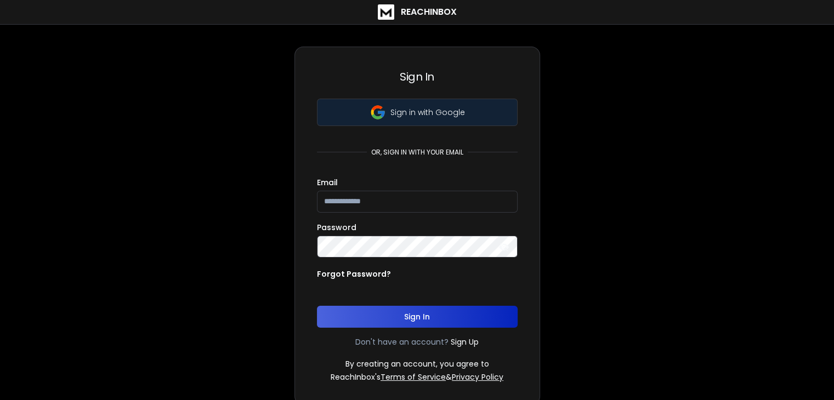
click at [465, 112] on button "Sign in with Google" at bounding box center [417, 112] width 201 height 27
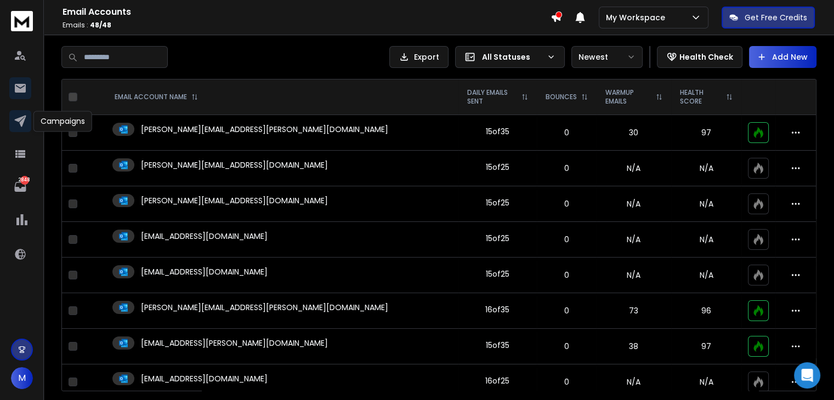
click at [21, 123] on icon at bounding box center [20, 121] width 12 height 12
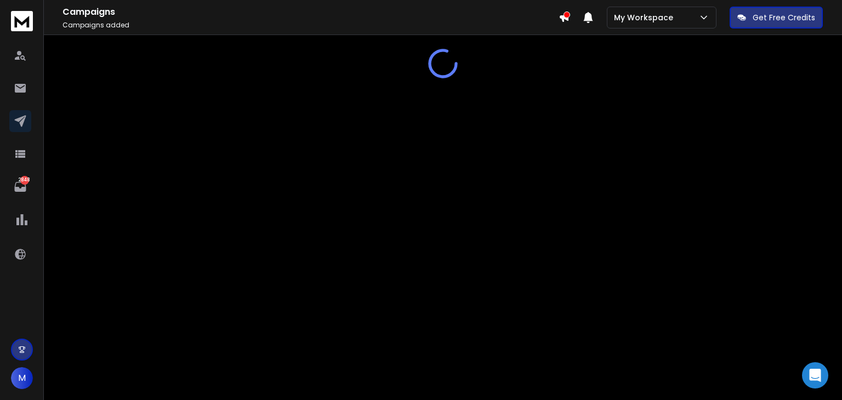
drag, startPoint x: 389, startPoint y: 41, endPoint x: 280, endPoint y: 20, distance: 111.6
click at [280, 20] on div "Campaigns Campaigns added" at bounding box center [311, 17] width 496 height 24
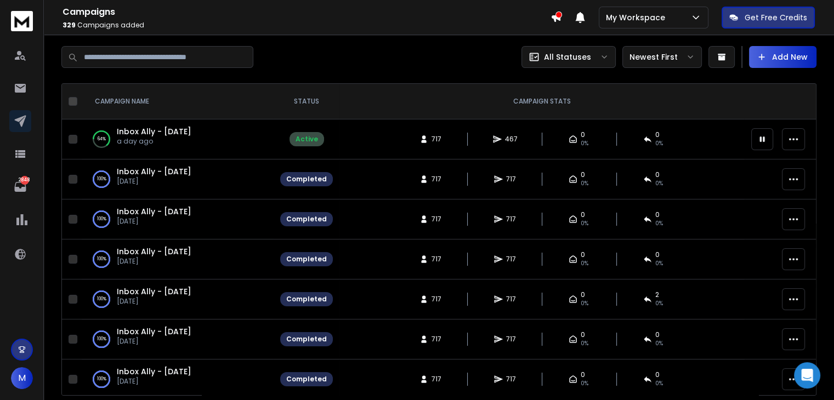
click at [788, 142] on icon "button" at bounding box center [793, 139] width 11 height 11
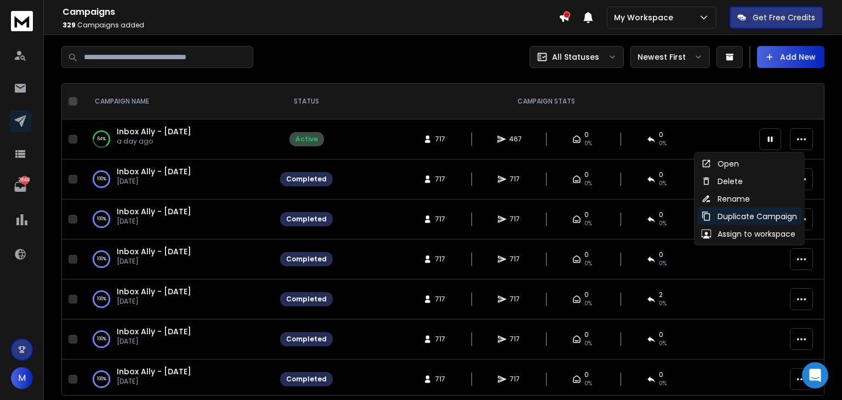
click at [726, 212] on div "Duplicate Campaign" at bounding box center [749, 216] width 96 height 11
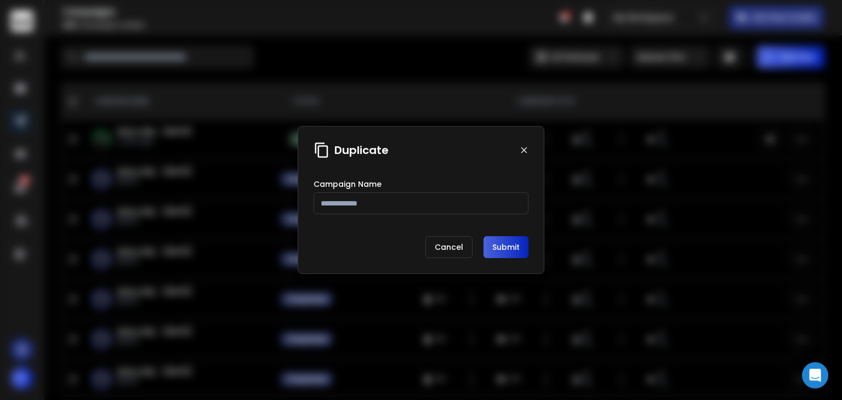
drag, startPoint x: 423, startPoint y: 206, endPoint x: 421, endPoint y: 200, distance: 6.9
click at [423, 206] on input "text" at bounding box center [421, 203] width 215 height 22
type input "**********"
click at [484, 236] on button "Submit" at bounding box center [506, 247] width 45 height 22
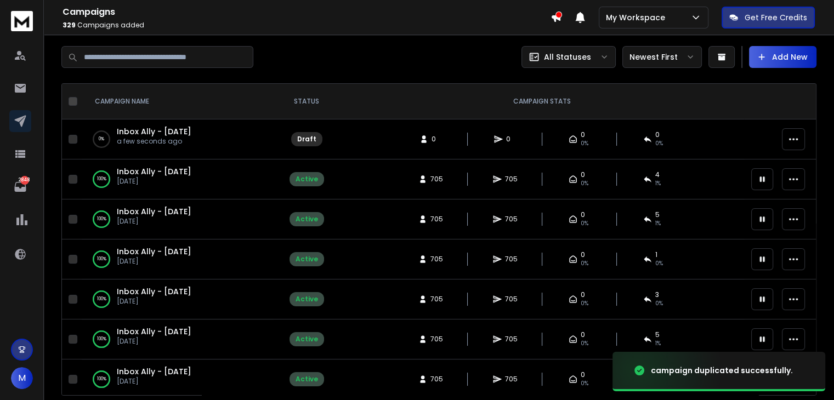
click at [237, 129] on div "0 % Inbox Ally - [DATE] a few seconds ago" at bounding box center [178, 139] width 170 height 26
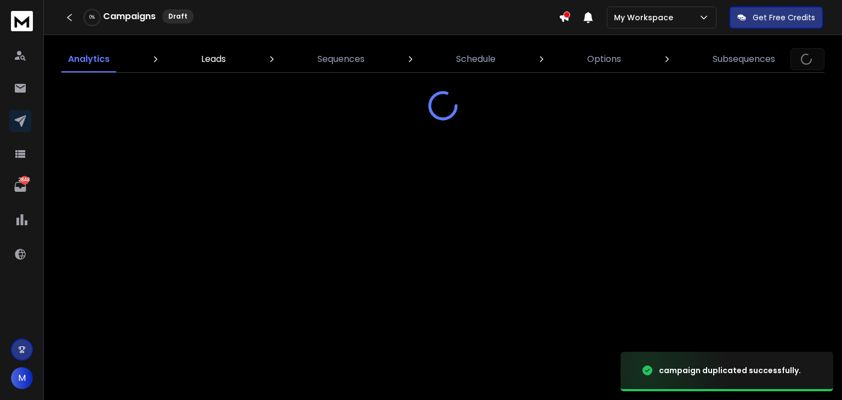
click at [208, 56] on p "Leads" at bounding box center [213, 59] width 25 height 13
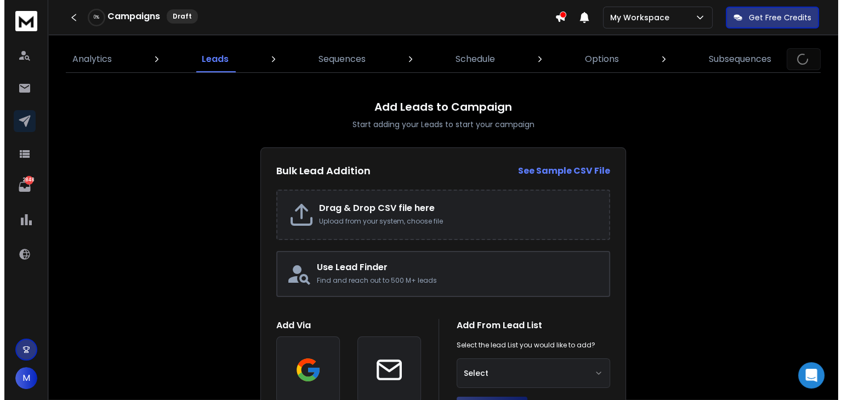
scroll to position [50, 0]
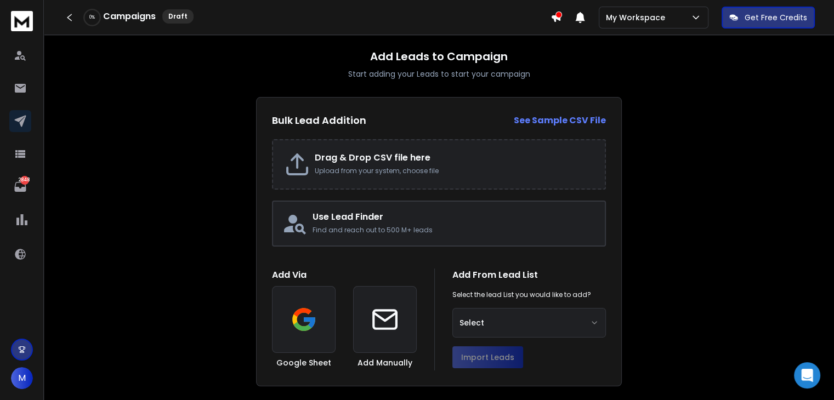
click at [517, 326] on button "Select" at bounding box center [529, 323] width 154 height 30
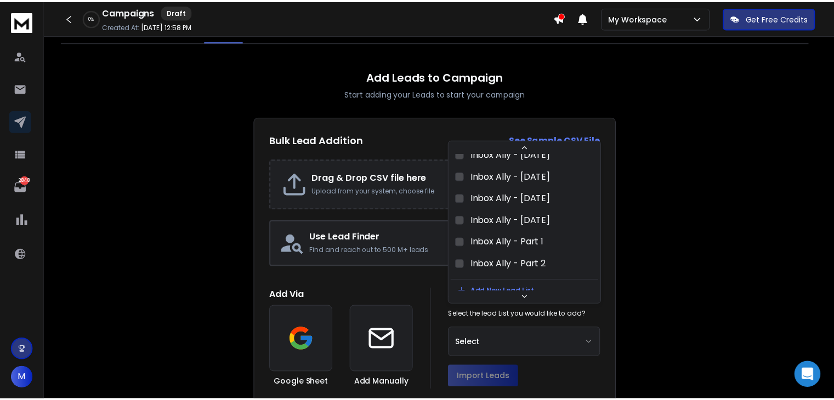
scroll to position [70, 0]
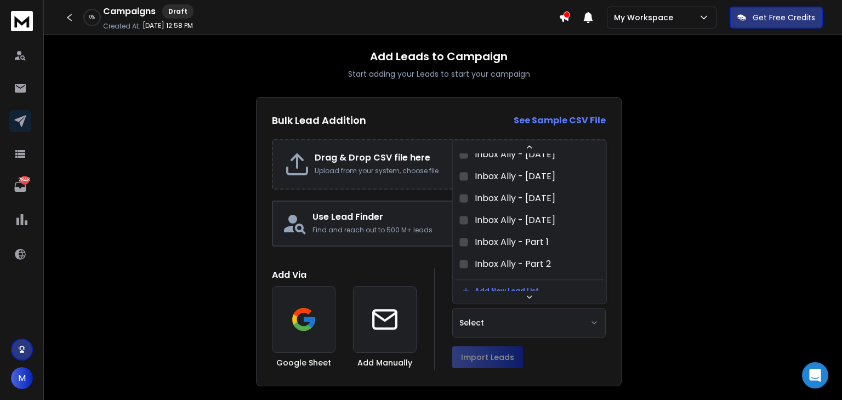
click at [509, 242] on div "Inbox Ally - Part 1" at bounding box center [512, 242] width 74 height 13
click at [512, 268] on div "Inbox Ally - Part 2" at bounding box center [513, 264] width 76 height 13
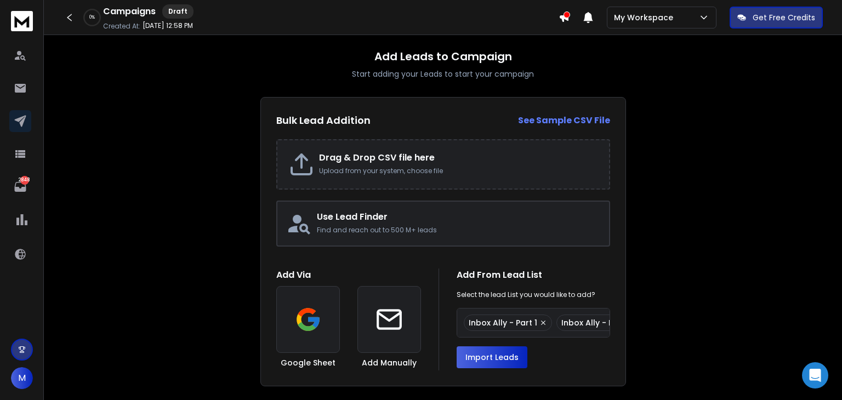
click at [501, 364] on button "Import Leads" at bounding box center [492, 358] width 71 height 22
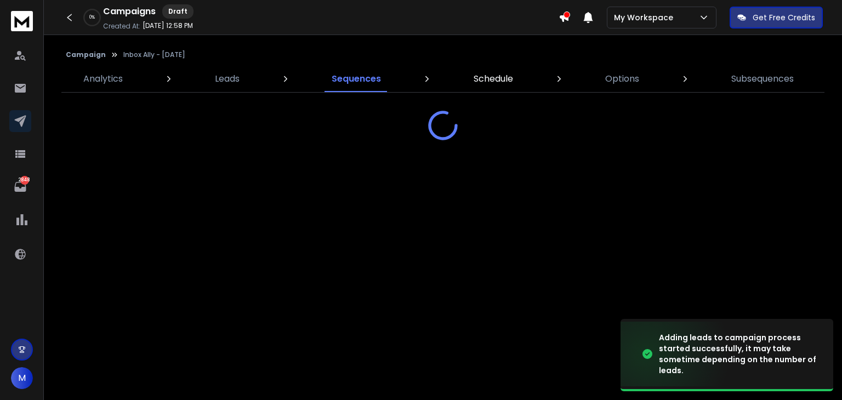
click at [485, 78] on p "Schedule" at bounding box center [493, 78] width 39 height 13
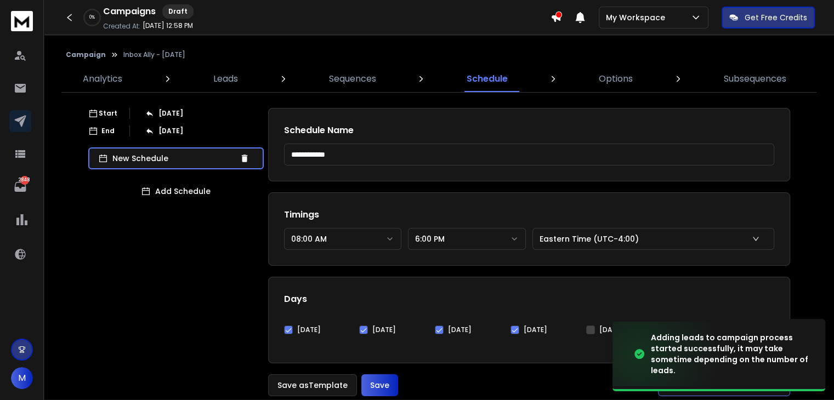
click at [183, 111] on p "[DATE]" at bounding box center [170, 113] width 25 height 9
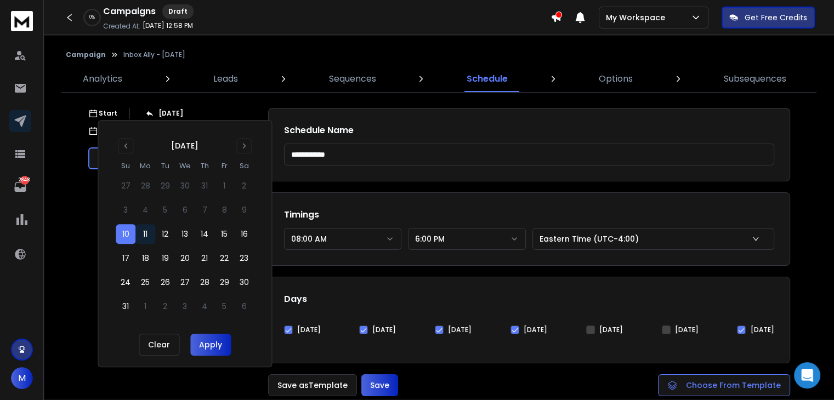
click at [144, 233] on button "11" at bounding box center [145, 234] width 20 height 20
click at [223, 352] on button "Apply" at bounding box center [210, 345] width 41 height 22
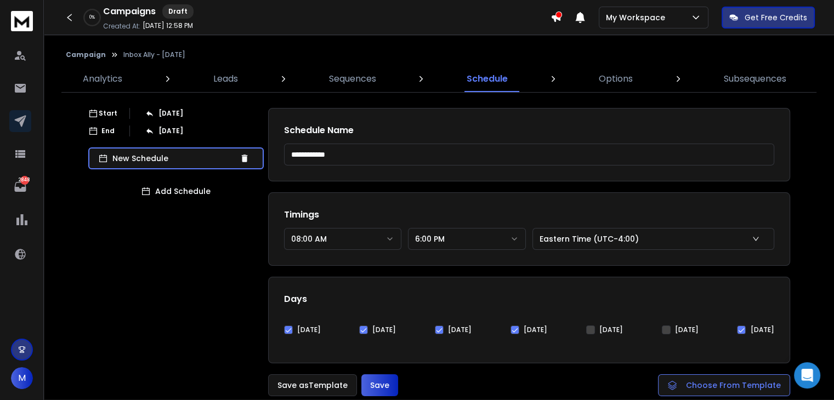
click at [183, 127] on p "[DATE]" at bounding box center [170, 131] width 25 height 9
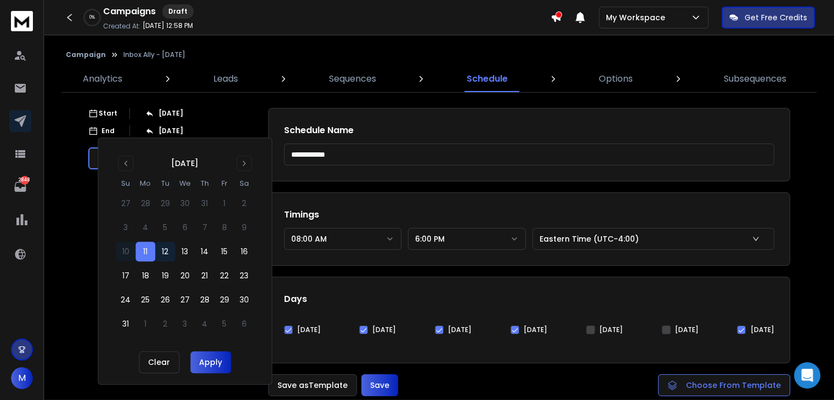
click at [160, 251] on button "12" at bounding box center [165, 252] width 20 height 20
click at [216, 364] on button "Apply" at bounding box center [210, 363] width 41 height 22
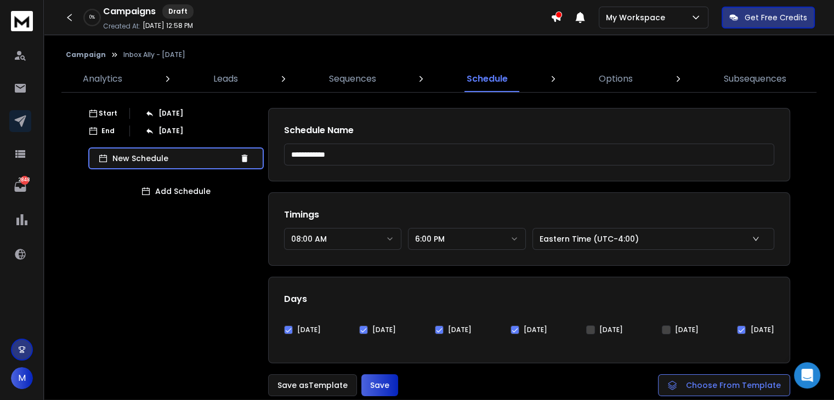
click at [752, 330] on label "[DATE]" at bounding box center [762, 330] width 24 height 9
click at [746, 330] on button "[DATE]" at bounding box center [741, 330] width 9 height 9
click at [381, 381] on button "Save" at bounding box center [379, 386] width 37 height 22
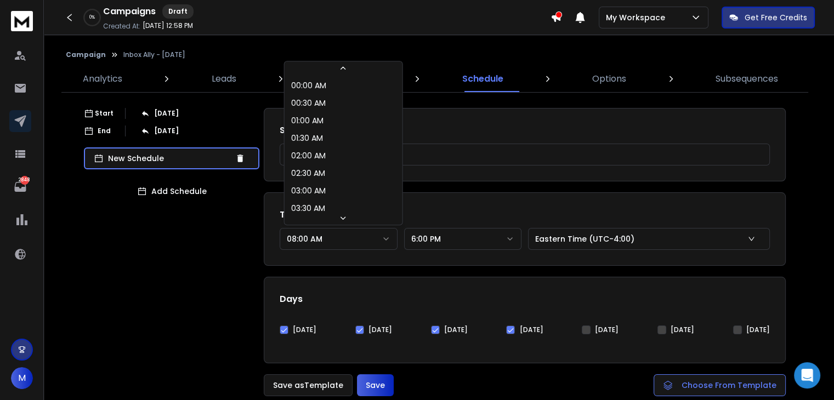
click at [336, 241] on button "08:00 AM" at bounding box center [339, 239] width 118 height 22
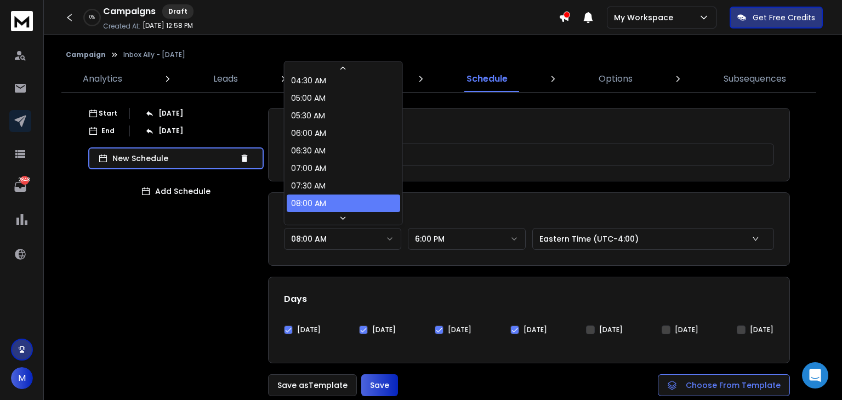
scroll to position [180, 0]
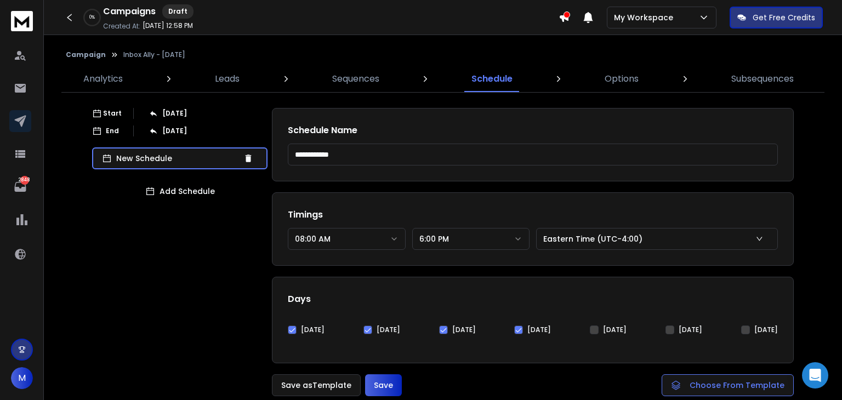
click at [373, 384] on button "Save" at bounding box center [383, 386] width 37 height 22
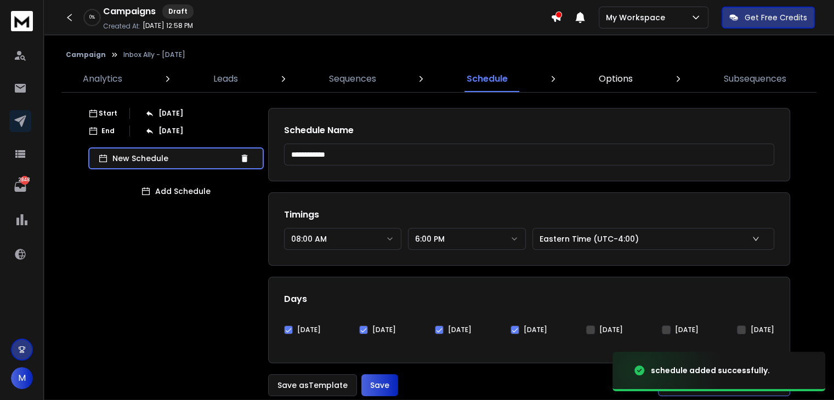
click at [627, 77] on p "Options" at bounding box center [616, 78] width 34 height 13
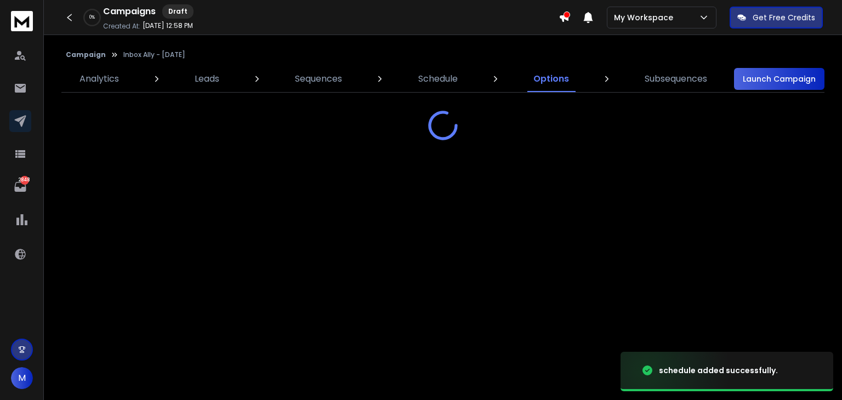
click at [747, 82] on button "Launch Campaign" at bounding box center [779, 79] width 90 height 22
select select "*"
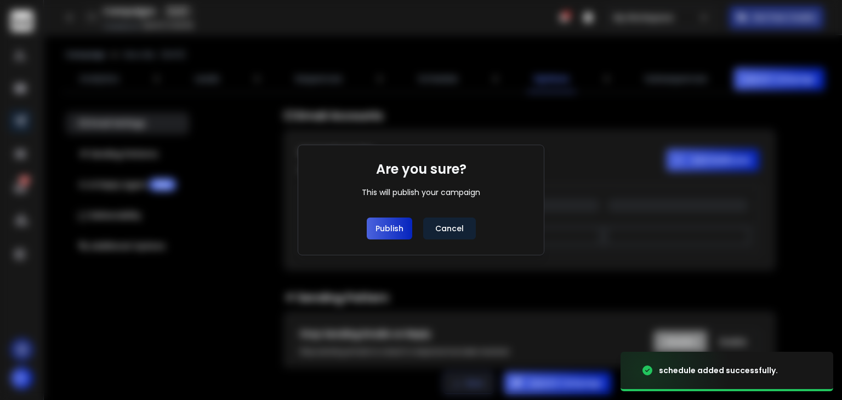
click at [390, 228] on button "Publish" at bounding box center [390, 229] width 46 height 22
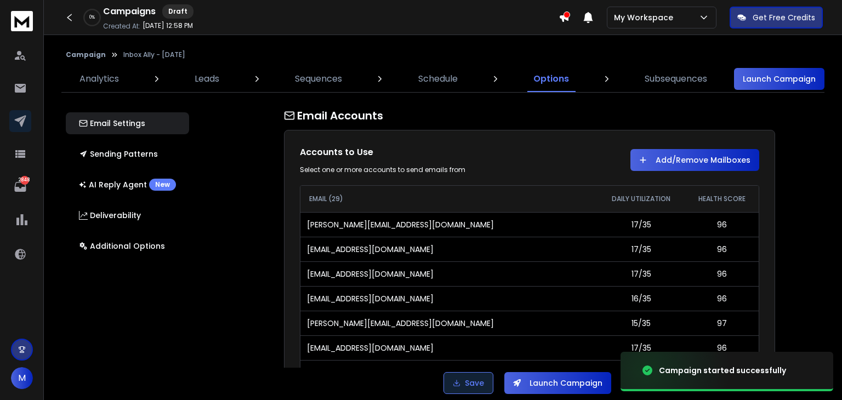
click at [482, 379] on button "Save" at bounding box center [469, 383] width 50 height 22
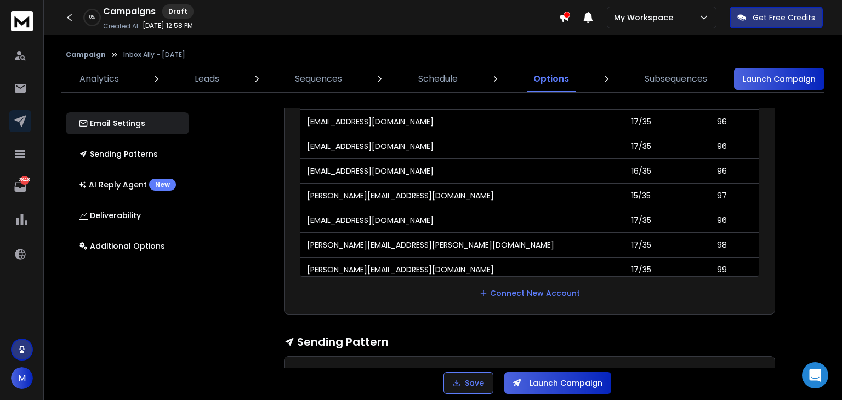
click at [775, 78] on button "Launch Campaign" at bounding box center [779, 79] width 90 height 22
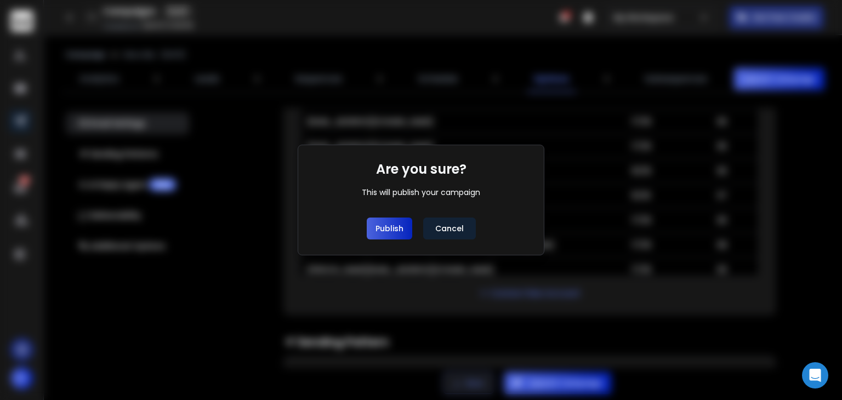
click at [403, 227] on button "Publish" at bounding box center [390, 229] width 46 height 22
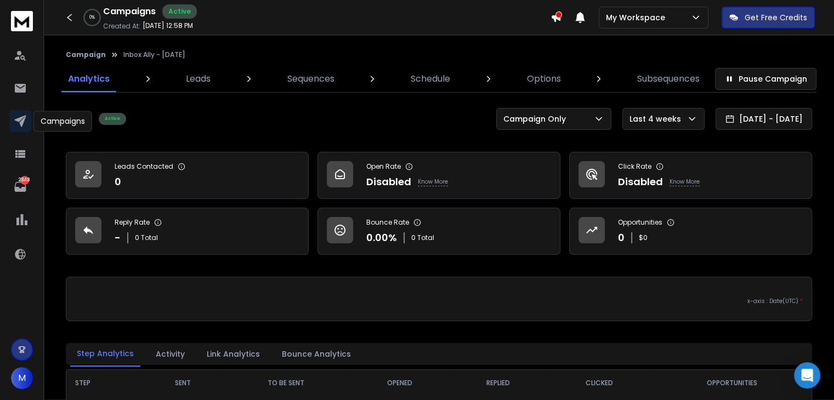
click at [22, 117] on icon at bounding box center [20, 121] width 12 height 12
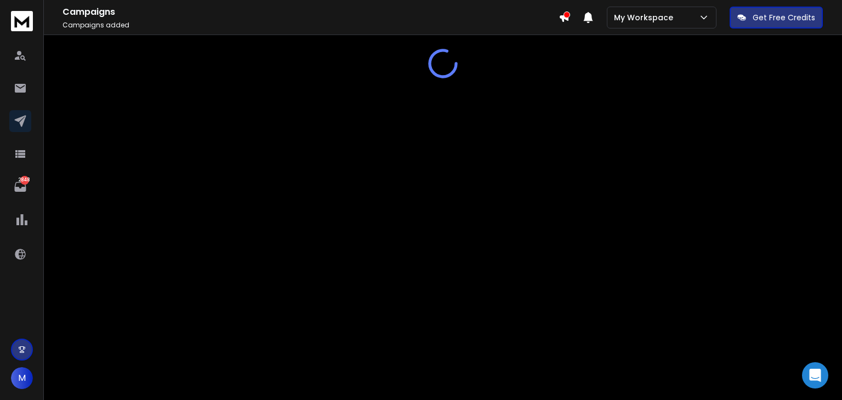
click at [285, 9] on h1 "Campaigns" at bounding box center [311, 11] width 496 height 13
